Goal: Task Accomplishment & Management: Manage account settings

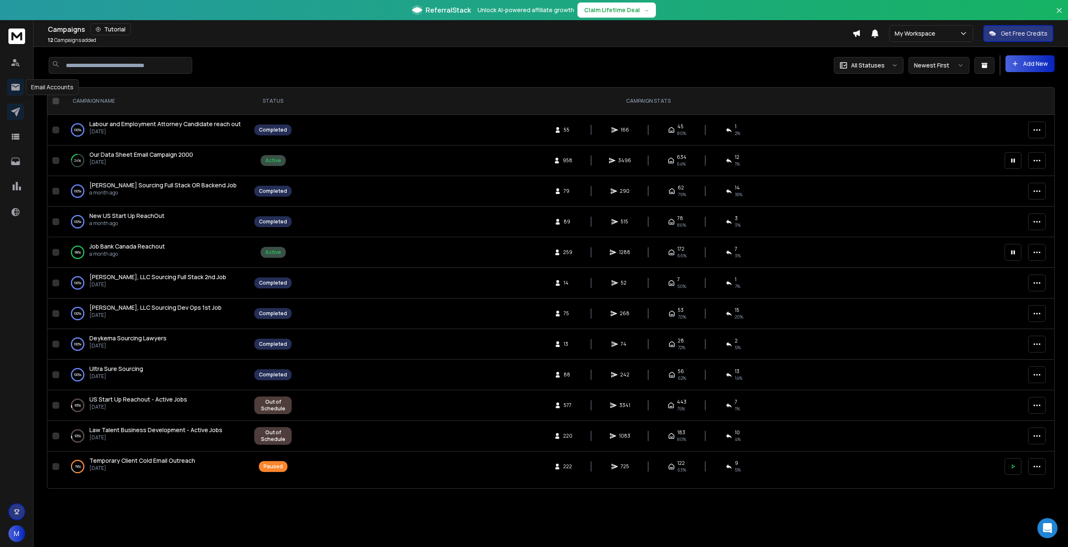
click at [12, 92] on link at bounding box center [15, 87] width 17 height 17
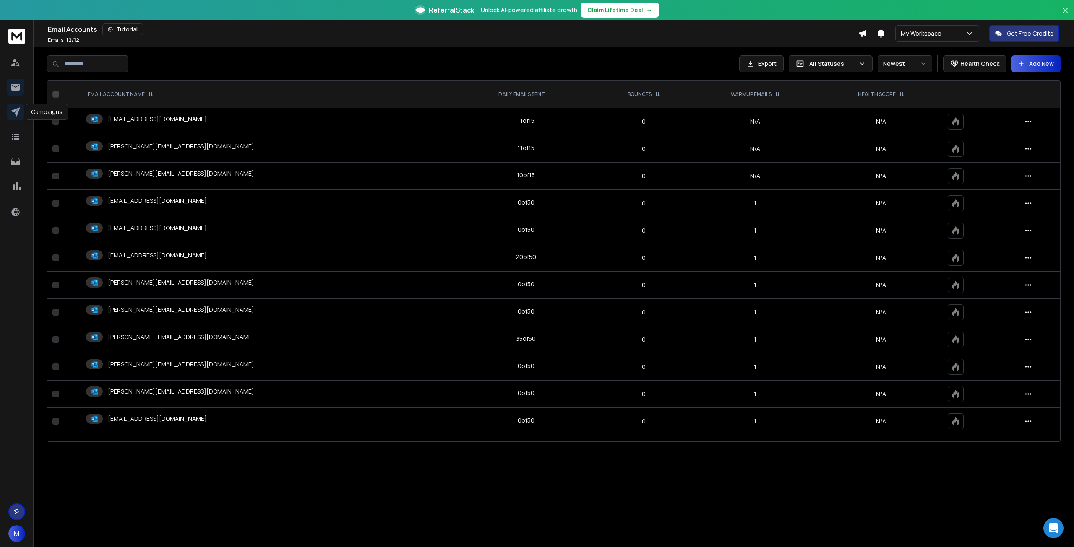
click at [8, 110] on link at bounding box center [15, 112] width 17 height 17
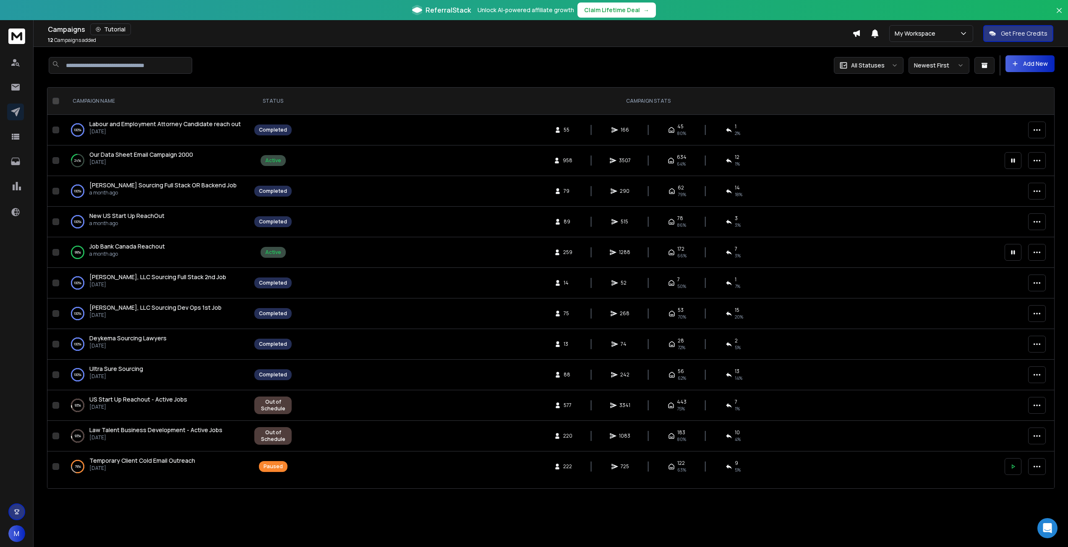
click at [377, 154] on div "958 3507 634 64 % 12 1 %" at bounding box center [648, 160] width 693 height 13
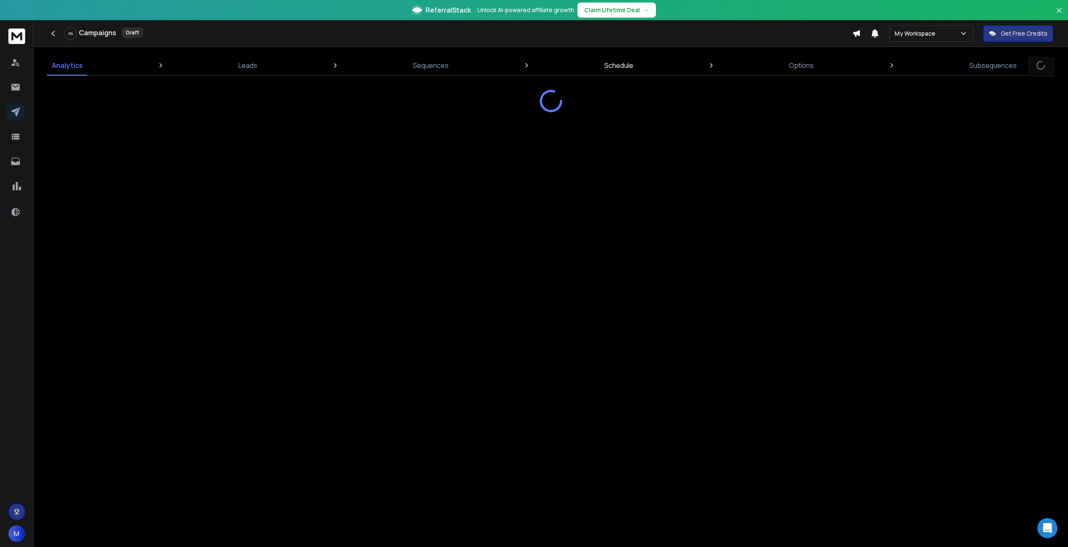
click at [610, 66] on p "Schedule" at bounding box center [618, 65] width 29 height 10
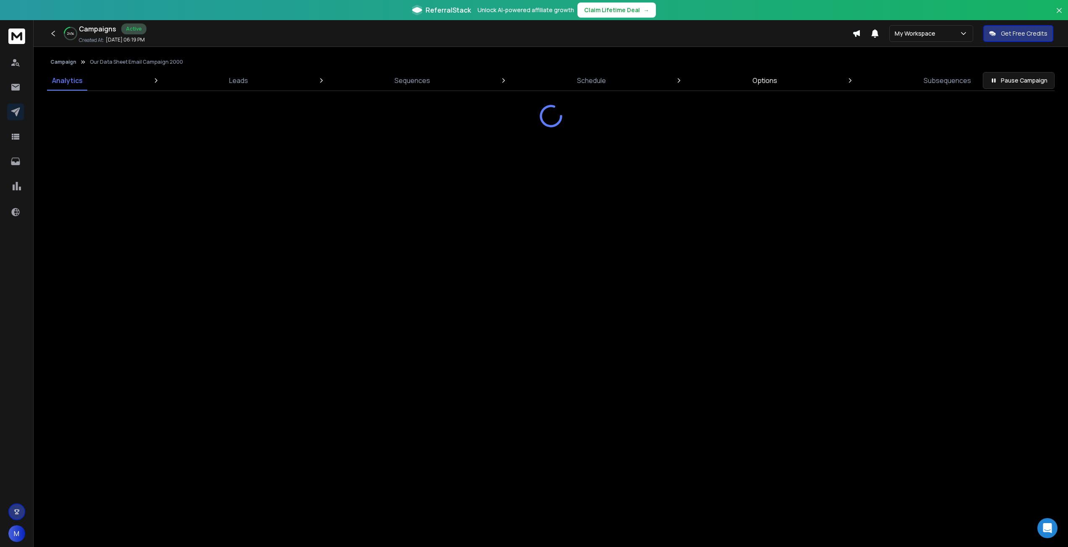
click at [773, 77] on p "Options" at bounding box center [764, 81] width 25 height 10
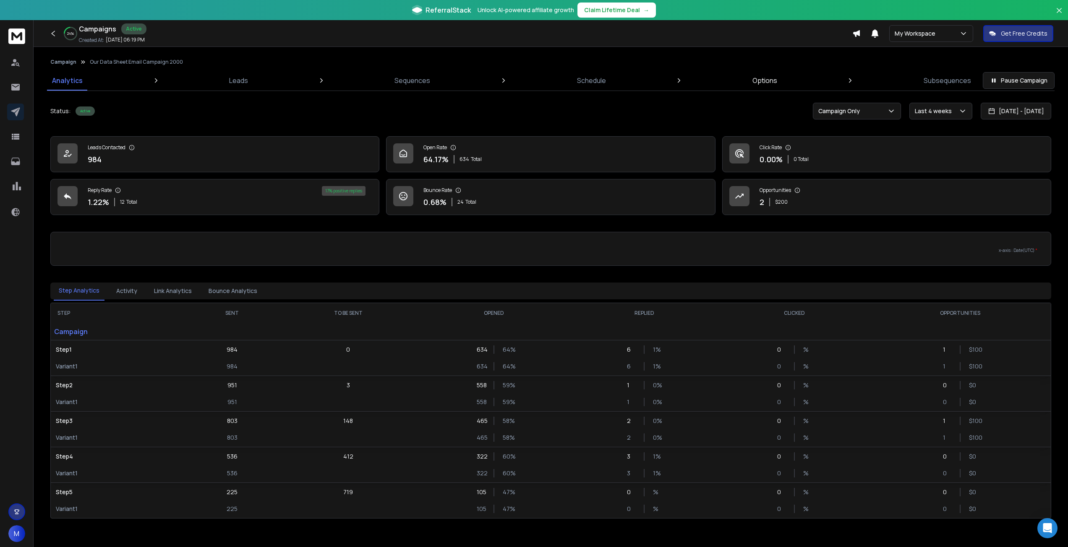
click at [771, 80] on p "Options" at bounding box center [764, 81] width 25 height 10
click at [764, 81] on p "Options" at bounding box center [764, 81] width 25 height 10
click at [764, 79] on p "Options" at bounding box center [764, 81] width 25 height 10
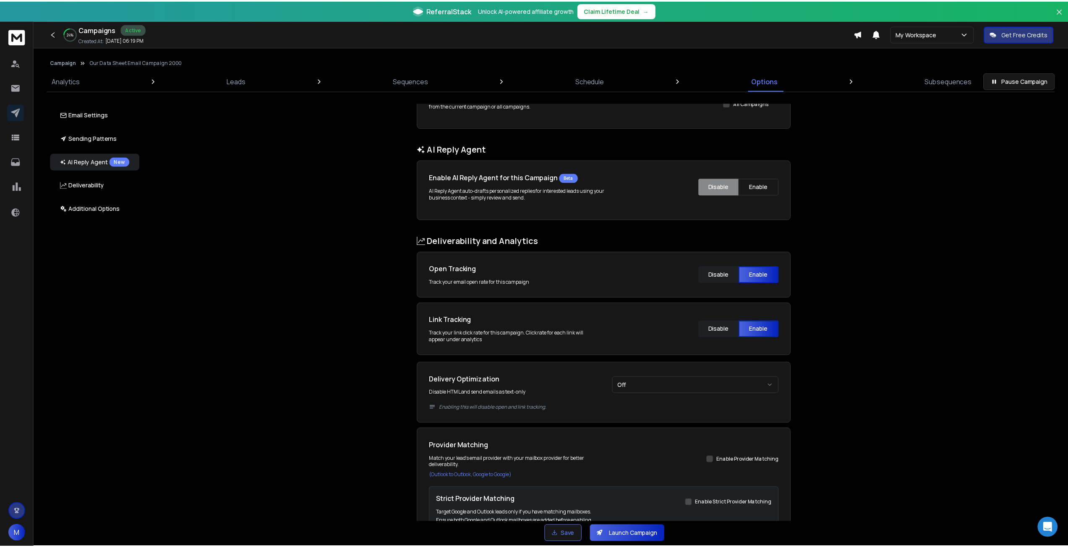
scroll to position [881, 0]
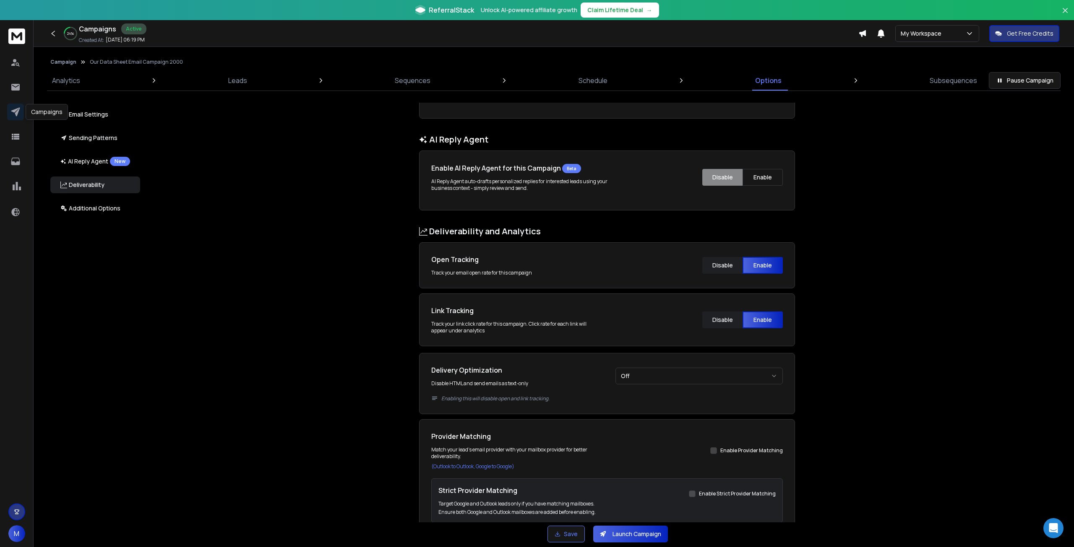
click at [18, 112] on icon at bounding box center [15, 112] width 9 height 9
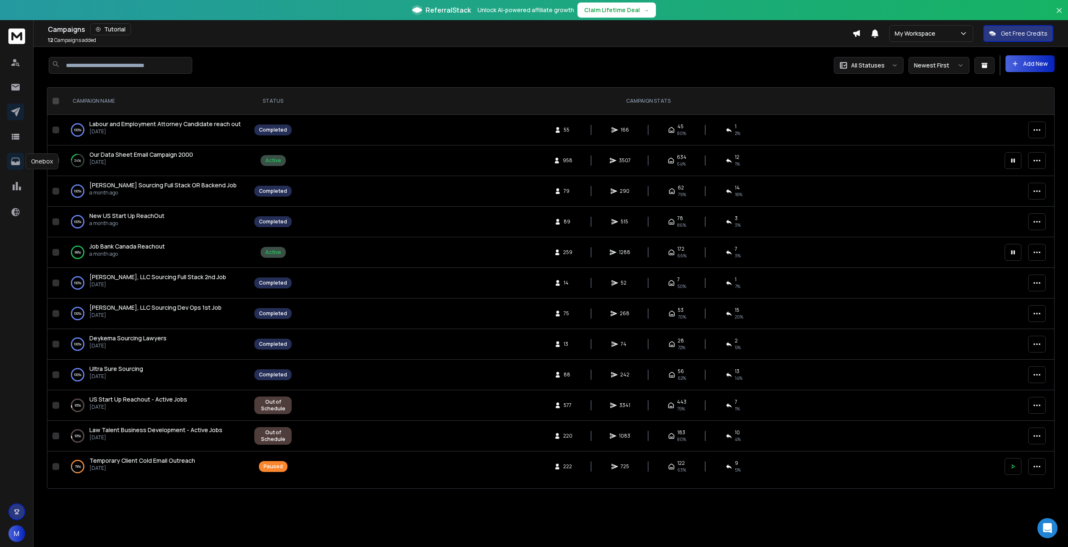
click at [15, 158] on icon at bounding box center [15, 162] width 9 height 8
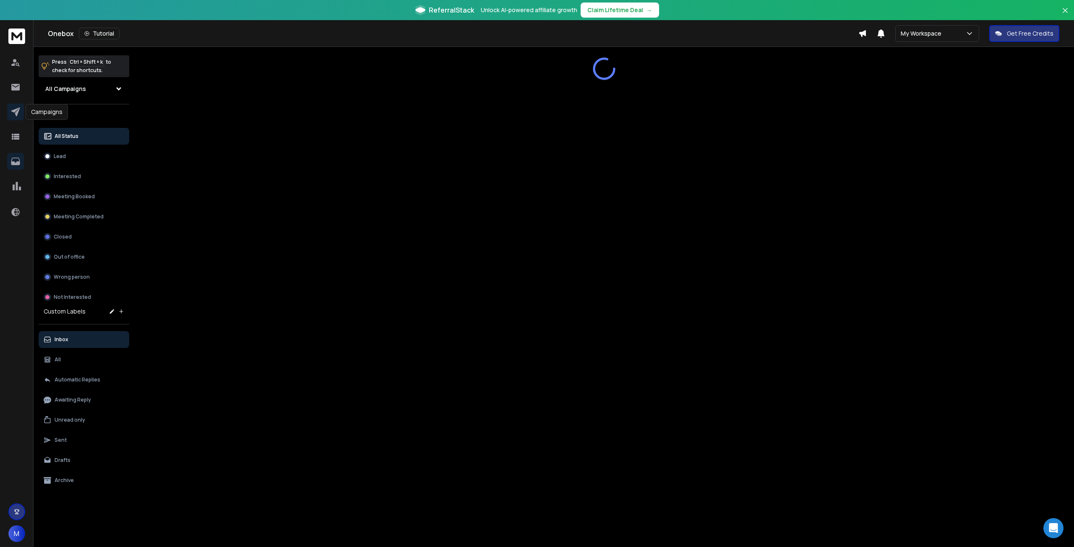
click at [9, 109] on link at bounding box center [15, 112] width 17 height 17
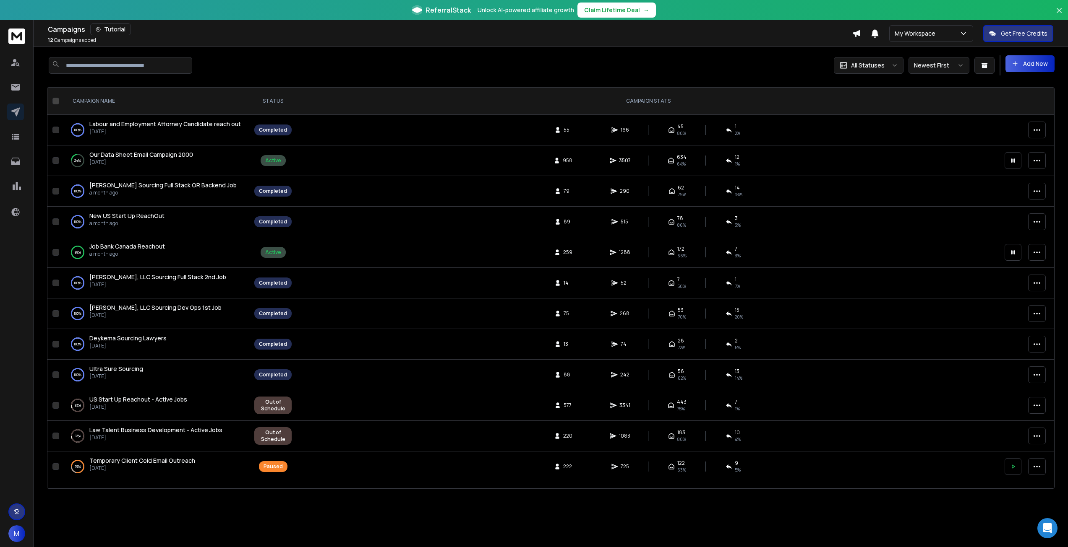
click at [354, 155] on div "958 3507 634 64 % 12 1 %" at bounding box center [648, 160] width 693 height 13
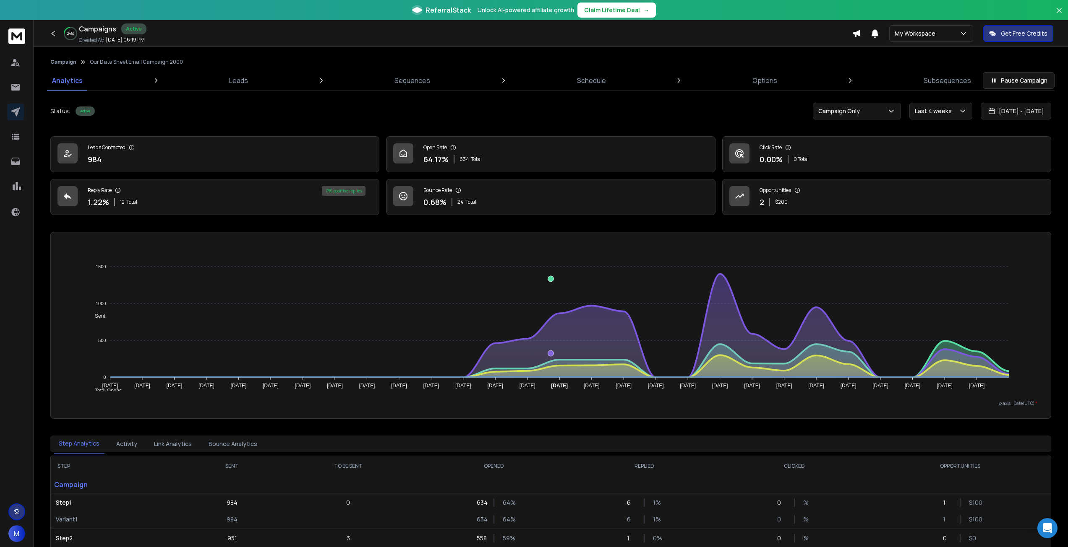
click at [458, 199] on span "24" at bounding box center [460, 202] width 6 height 7
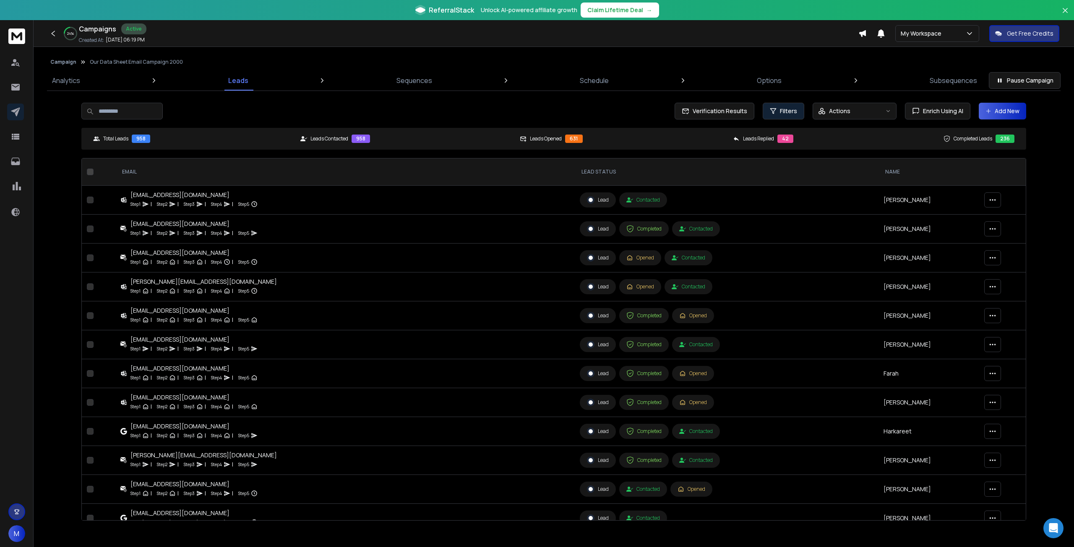
click at [763, 109] on button "Filters" at bounding box center [784, 111] width 42 height 17
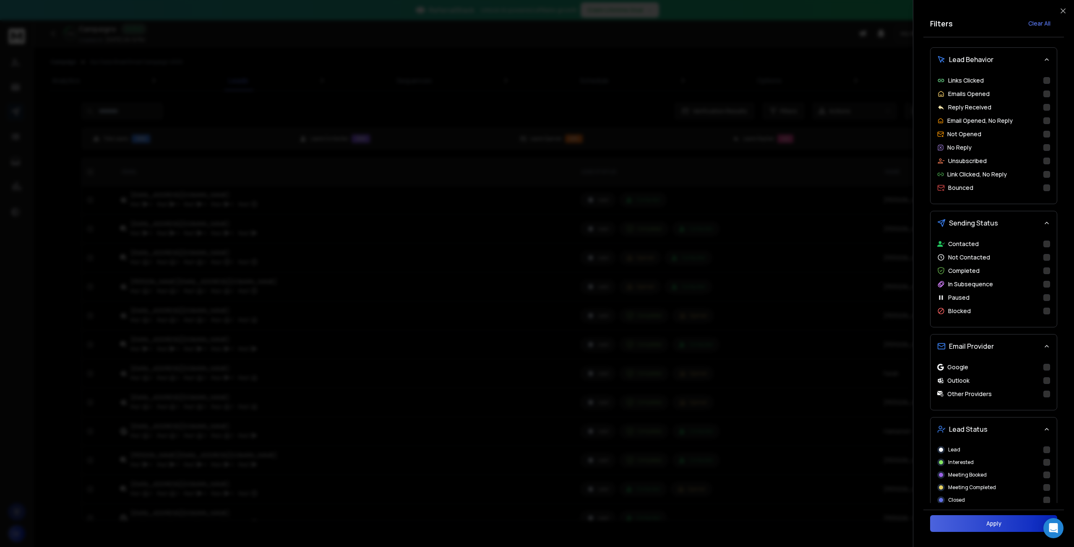
click at [961, 187] on p "Bounced" at bounding box center [960, 188] width 25 height 8
click at [1043, 187] on button "Bounced" at bounding box center [1046, 188] width 7 height 7
click at [1007, 519] on button "Apply" at bounding box center [993, 524] width 127 height 17
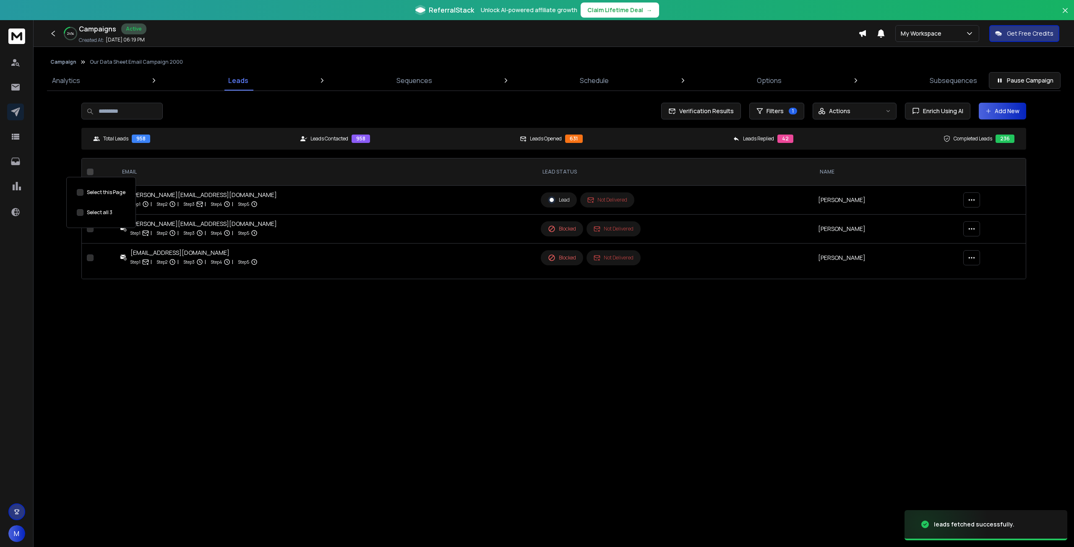
click at [89, 172] on button "Select this Page" at bounding box center [90, 172] width 7 height 7
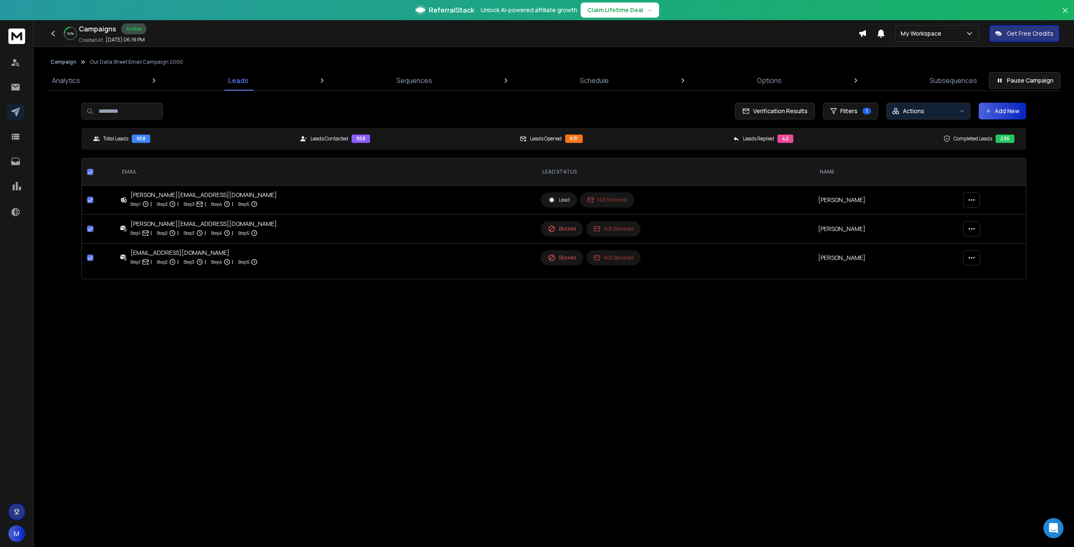
click at [902, 110] on div "Actions" at bounding box center [924, 111] width 64 height 8
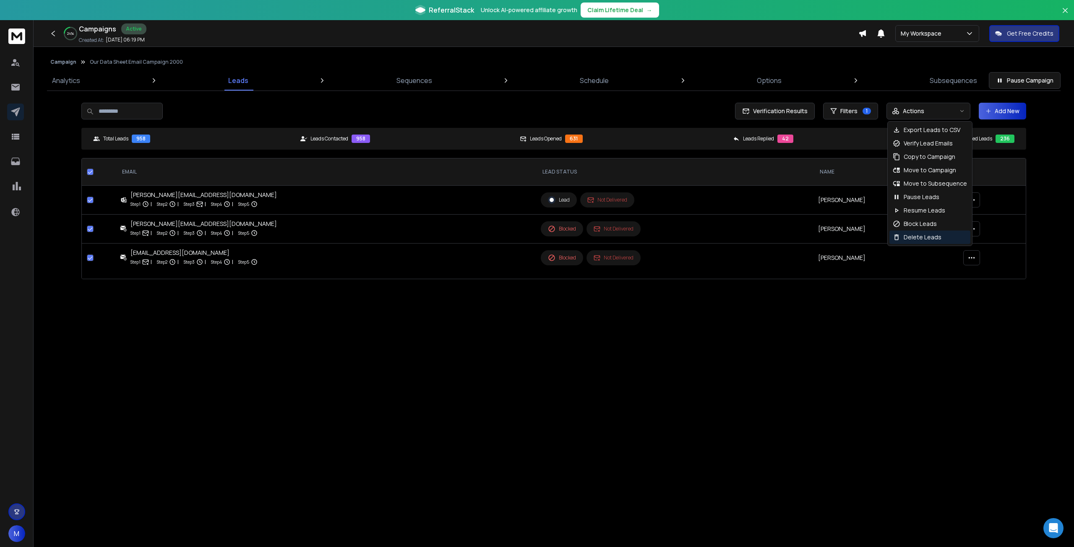
click at [912, 235] on p "Delete Leads" at bounding box center [923, 237] width 38 height 8
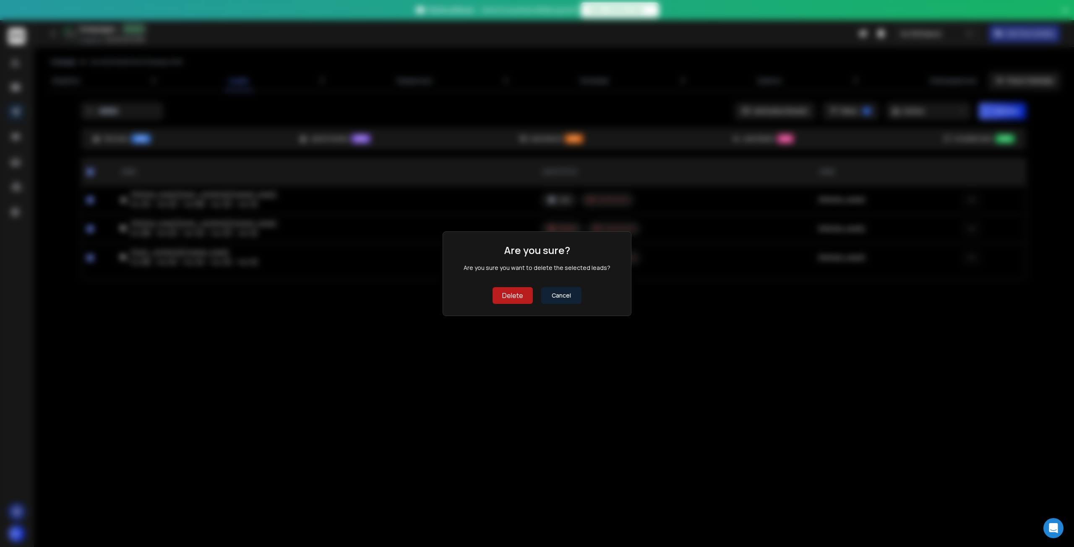
click at [524, 300] on button "Delete" at bounding box center [513, 295] width 40 height 17
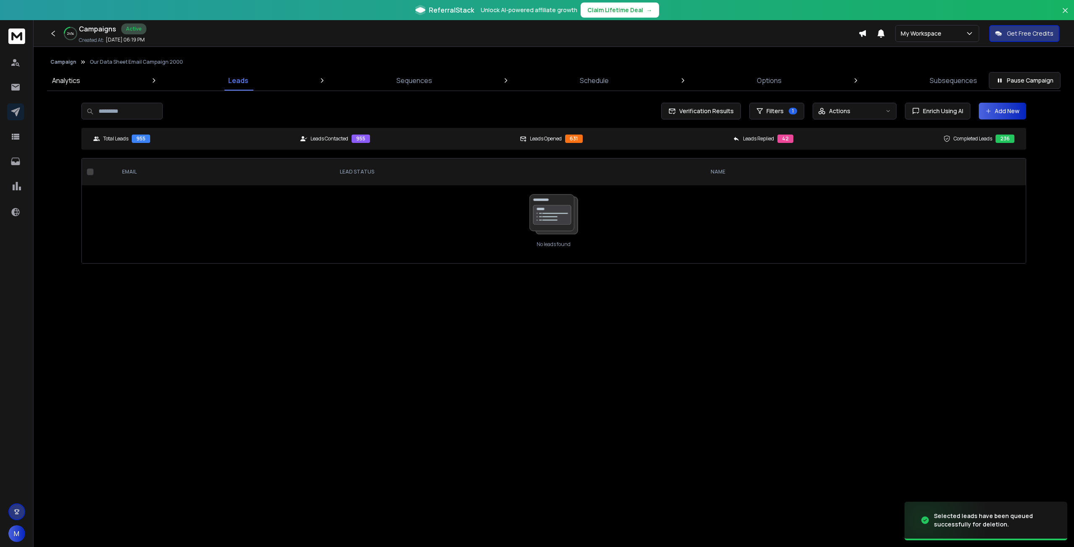
click at [66, 82] on p "Analytics" at bounding box center [66, 81] width 28 height 10
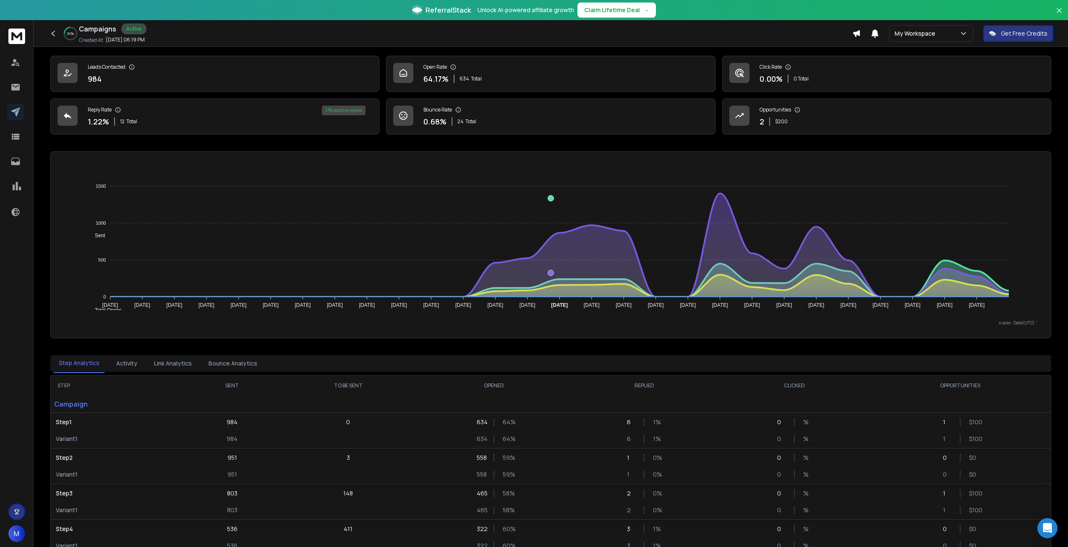
scroll to position [140, 0]
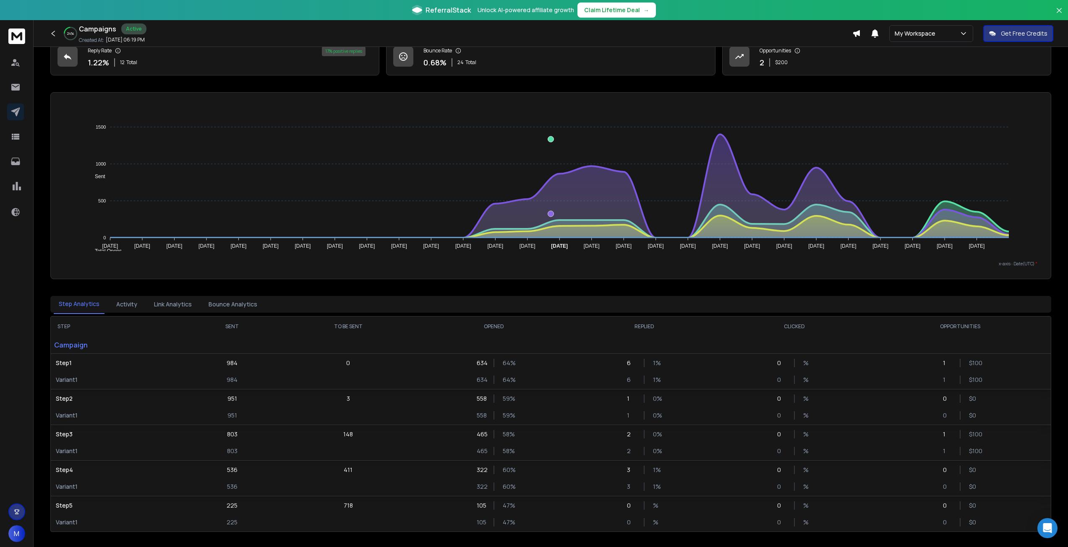
click at [111, 305] on button "Activity" at bounding box center [126, 304] width 31 height 18
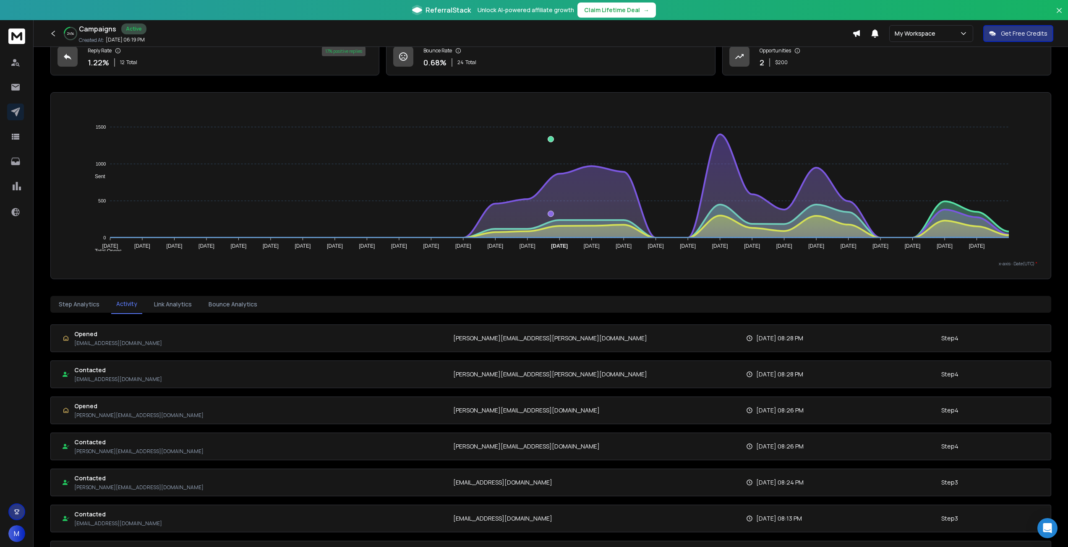
click at [84, 307] on button "Step Analytics" at bounding box center [79, 304] width 51 height 18
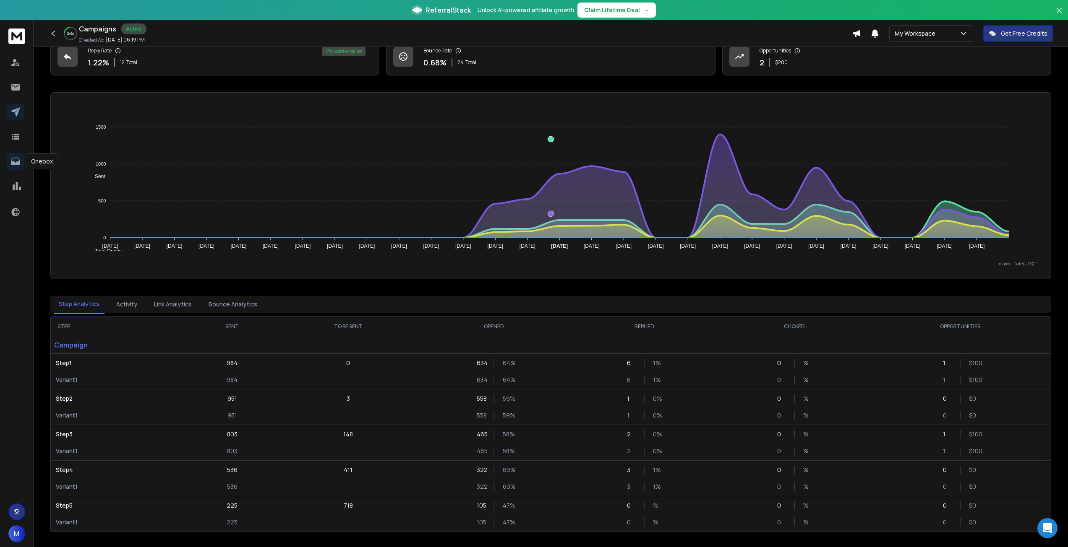
click at [12, 157] on icon at bounding box center [15, 161] width 10 height 10
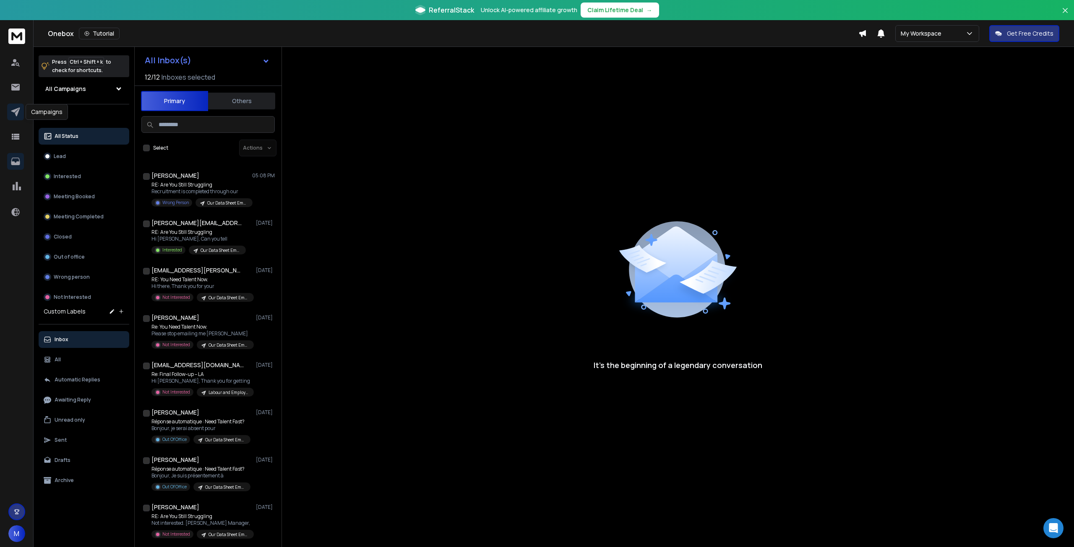
click at [15, 117] on icon at bounding box center [15, 112] width 10 height 10
